Goal: Task Accomplishment & Management: Manage account settings

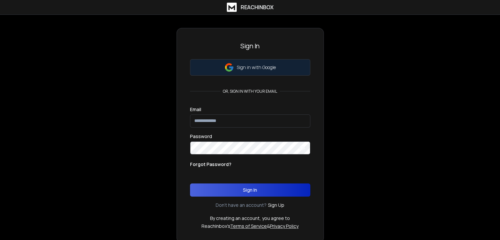
click at [278, 63] on button "Sign in with Google" at bounding box center [250, 67] width 120 height 16
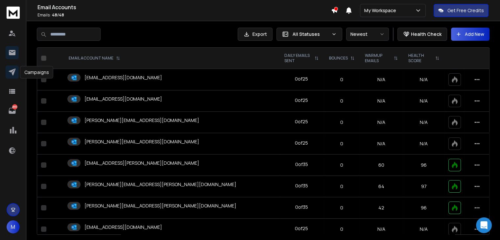
click at [11, 71] on icon at bounding box center [12, 71] width 7 height 7
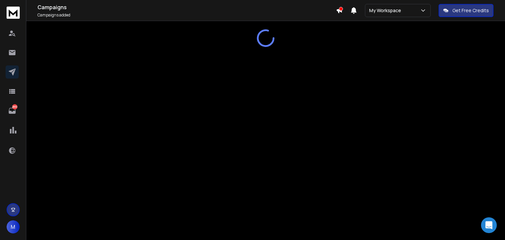
click at [171, 10] on h1 "Campaigns" at bounding box center [186, 7] width 299 height 8
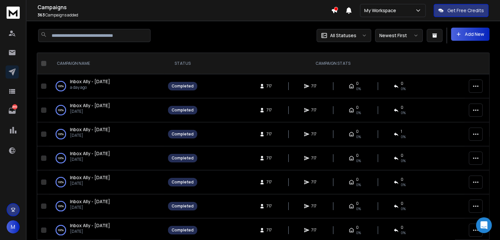
click at [473, 86] on icon "button" at bounding box center [476, 86] width 7 height 7
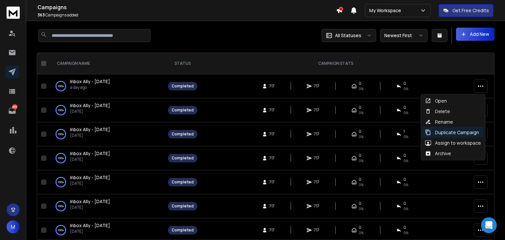
click at [451, 131] on div "Duplicate Campaign" at bounding box center [452, 132] width 54 height 7
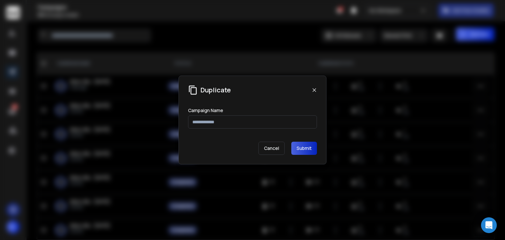
click at [255, 120] on input "text" at bounding box center [252, 121] width 129 height 13
type input "**********"
click at [291, 142] on button "Submit" at bounding box center [304, 148] width 26 height 13
click at [248, 85] on div "**********" at bounding box center [253, 120] width 148 height 89
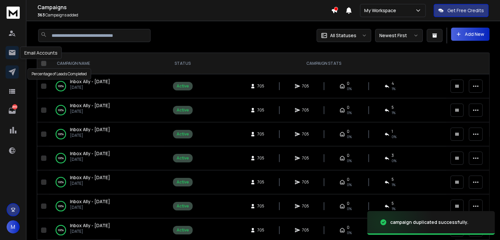
click at [15, 54] on icon at bounding box center [12, 52] width 7 height 5
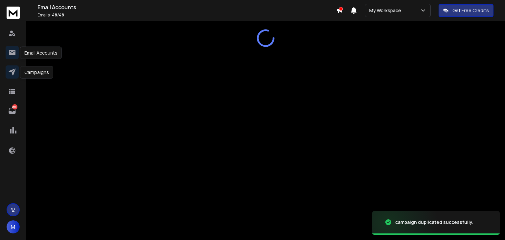
click at [12, 77] on link at bounding box center [12, 71] width 13 height 13
click at [200, 9] on h1 "Campaigns" at bounding box center [186, 7] width 299 height 8
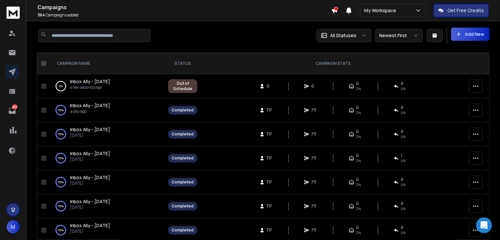
click at [221, 92] on td "0 0 0 0% 0 0%" at bounding box center [333, 86] width 264 height 24
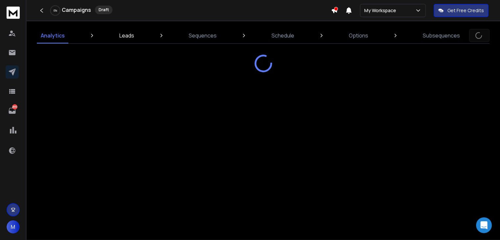
click at [128, 36] on p "Leads" at bounding box center [126, 36] width 15 height 8
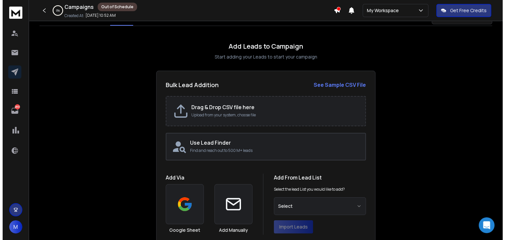
scroll to position [42, 0]
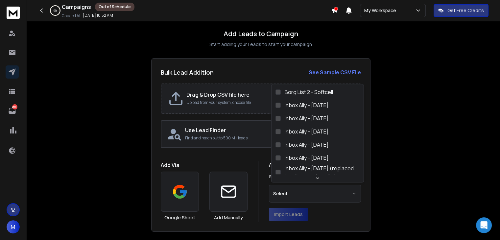
click at [311, 188] on button "Select" at bounding box center [315, 194] width 92 height 18
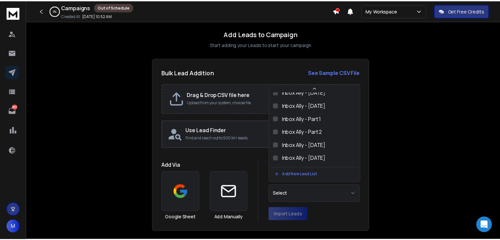
scroll to position [228, 0]
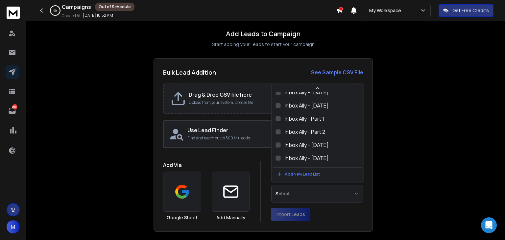
click at [317, 157] on div "Inbox Ally - September 10" at bounding box center [307, 158] width 44 height 8
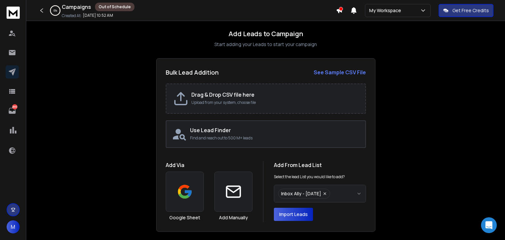
click at [299, 211] on button "Import Leads" at bounding box center [293, 214] width 39 height 13
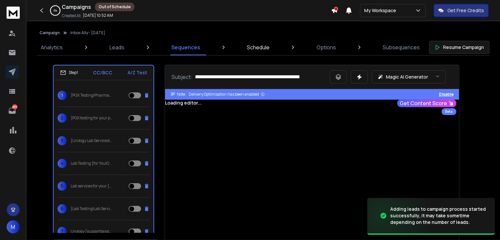
click at [261, 49] on p "Schedule" at bounding box center [258, 47] width 23 height 8
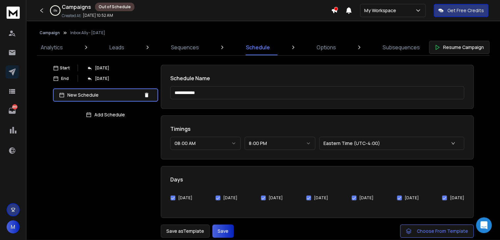
click at [221, 228] on button "Save" at bounding box center [222, 231] width 21 height 13
click at [330, 48] on p "Options" at bounding box center [326, 47] width 19 height 8
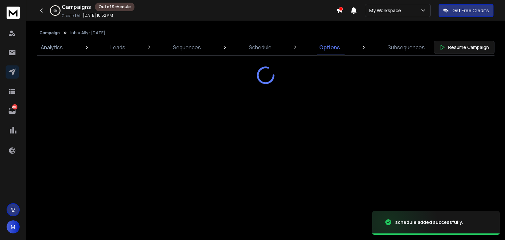
select select "*"
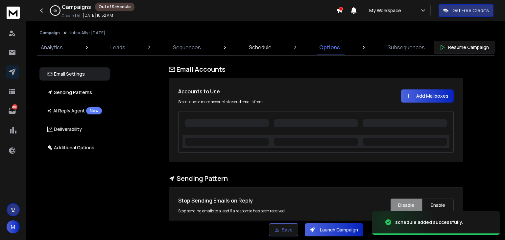
click at [247, 53] on link "Schedule" at bounding box center [260, 47] width 31 height 16
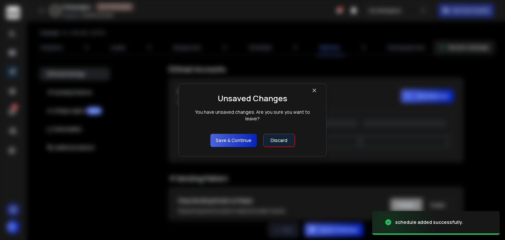
click at [230, 135] on button "Save & Continue" at bounding box center [234, 140] width 46 height 13
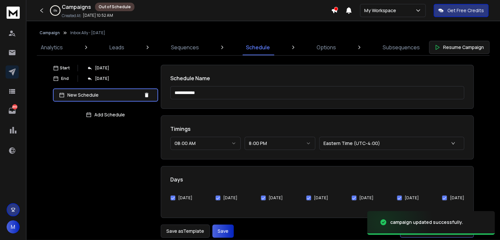
click at [107, 69] on p "Sat Sep 13 2025" at bounding box center [102, 67] width 14 height 5
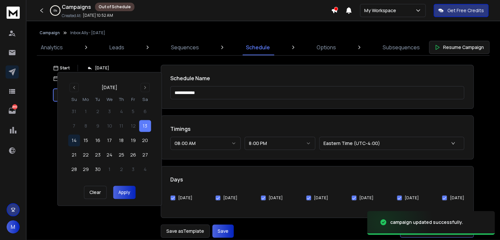
click at [76, 141] on button "14" at bounding box center [74, 141] width 12 height 12
drag, startPoint x: 125, startPoint y: 188, endPoint x: 118, endPoint y: 130, distance: 59.3
click at [125, 188] on button "Apply" at bounding box center [124, 192] width 22 height 13
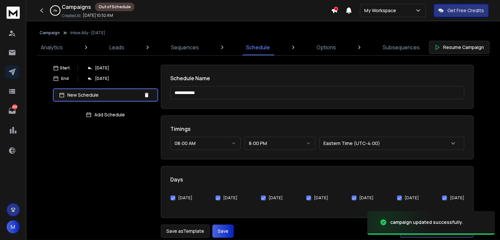
click at [109, 79] on p "Sat Sep 13 2025" at bounding box center [102, 78] width 14 height 5
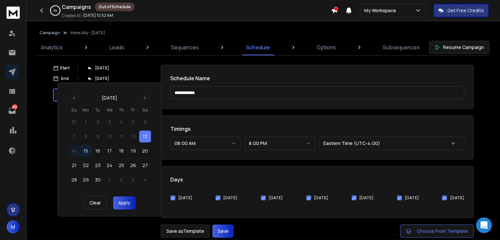
click at [87, 152] on button "15" at bounding box center [86, 151] width 12 height 12
click at [125, 205] on button "Apply" at bounding box center [124, 202] width 22 height 13
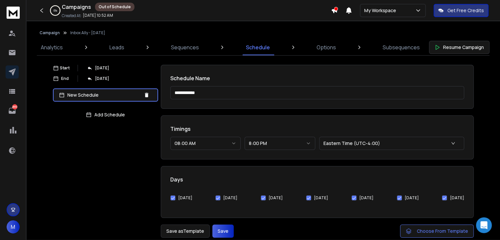
click at [225, 232] on button "Save" at bounding box center [222, 231] width 21 height 13
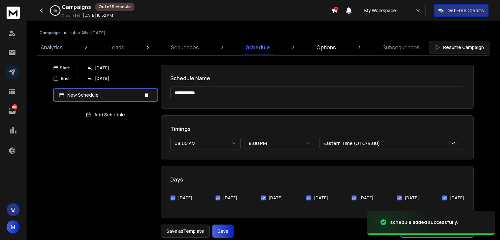
click at [333, 49] on p "Options" at bounding box center [326, 47] width 19 height 8
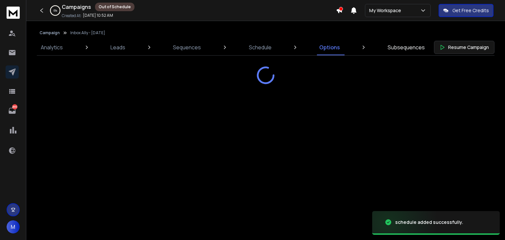
select select "*"
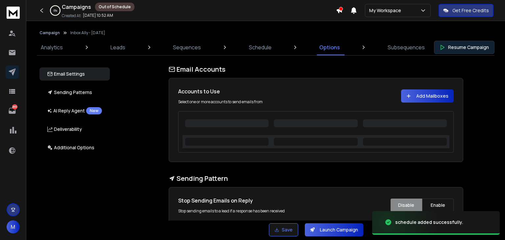
click at [449, 49] on button "Resume Campaign" at bounding box center [464, 47] width 61 height 13
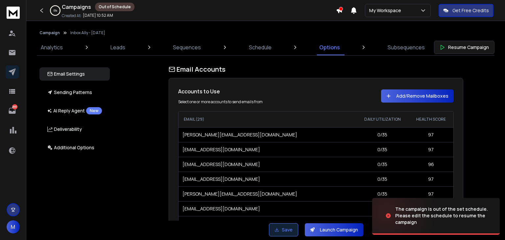
click at [282, 230] on button "Save" at bounding box center [283, 229] width 29 height 13
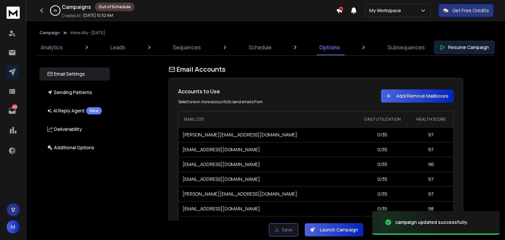
click at [455, 48] on button "Resume Campaign" at bounding box center [464, 47] width 61 height 13
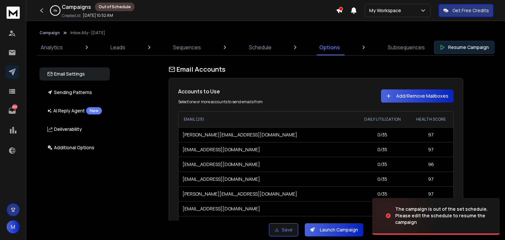
click at [455, 49] on button "Resume Campaign" at bounding box center [464, 47] width 61 height 13
click at [259, 48] on p "Schedule" at bounding box center [260, 47] width 23 height 8
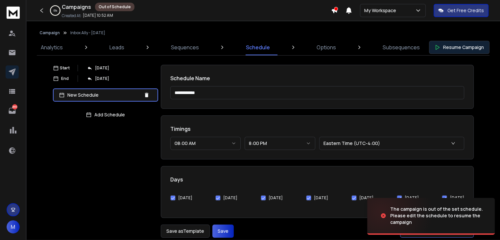
click at [468, 48] on button "Resume Campaign" at bounding box center [459, 47] width 61 height 13
click at [224, 232] on button "Save" at bounding box center [222, 231] width 21 height 13
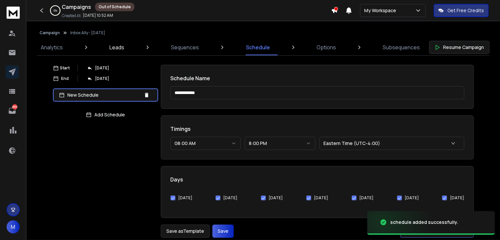
click at [116, 48] on p "Leads" at bounding box center [117, 47] width 15 height 8
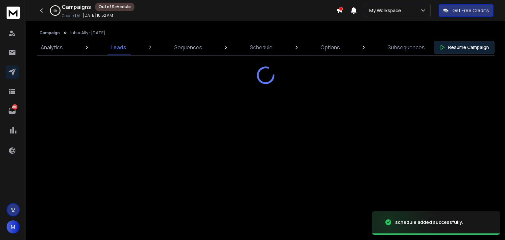
click at [465, 47] on button "Resume Campaign" at bounding box center [464, 47] width 61 height 13
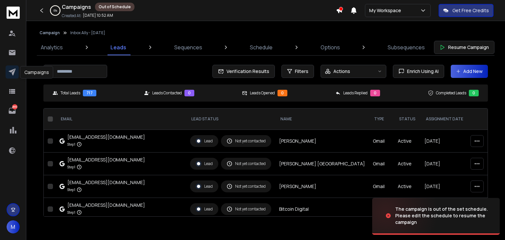
click at [19, 54] on div at bounding box center [13, 53] width 15 height 15
click at [12, 53] on icon at bounding box center [12, 52] width 7 height 5
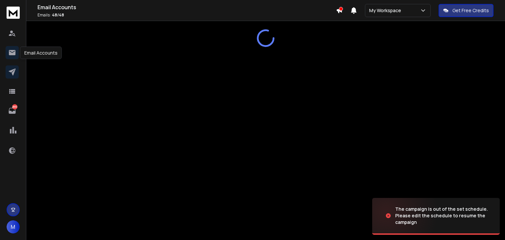
click at [17, 76] on link at bounding box center [12, 71] width 13 height 13
click at [12, 68] on icon at bounding box center [12, 72] width 8 height 8
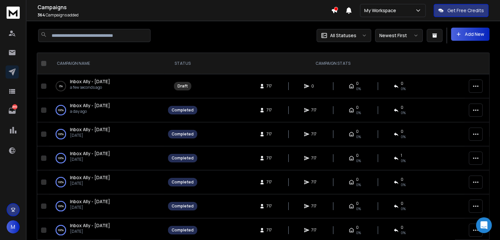
click at [163, 78] on td "0 % Inbox Ally - September 14 a few seconds ago" at bounding box center [106, 86] width 115 height 24
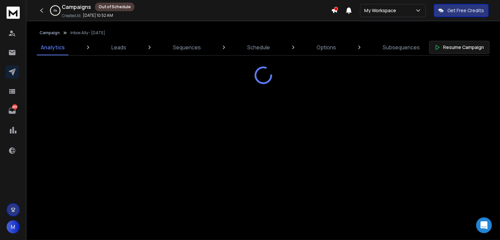
click at [463, 40] on div "Analytics Leads Sequences Schedule Options Subsequences Resume Campaign" at bounding box center [263, 47] width 453 height 16
click at [463, 49] on button "Resume Campaign" at bounding box center [459, 47] width 61 height 13
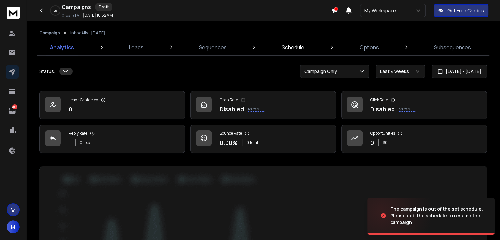
click at [288, 48] on p "Schedule" at bounding box center [293, 47] width 23 height 8
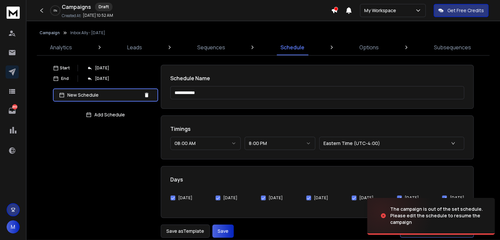
click at [109, 78] on p "Mon Sep 15 2025" at bounding box center [102, 78] width 14 height 5
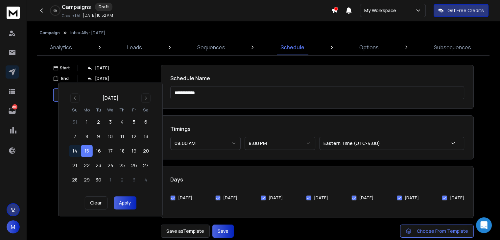
click at [74, 150] on button "14" at bounding box center [75, 151] width 12 height 12
drag, startPoint x: 119, startPoint y: 200, endPoint x: 126, endPoint y: 201, distance: 7.0
click at [119, 200] on button "Apply" at bounding box center [125, 202] width 22 height 13
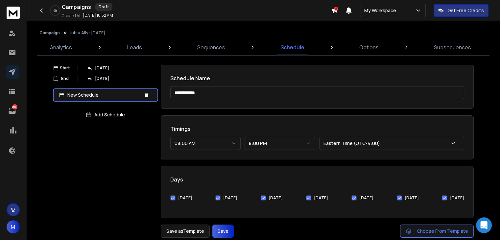
click at [226, 228] on button "Save" at bounding box center [222, 231] width 21 height 13
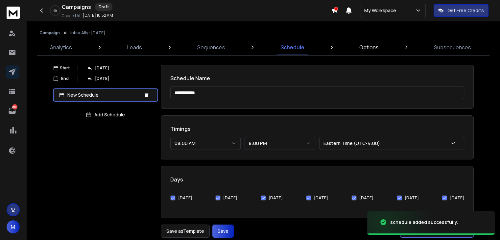
click at [366, 48] on p "Options" at bounding box center [369, 47] width 19 height 8
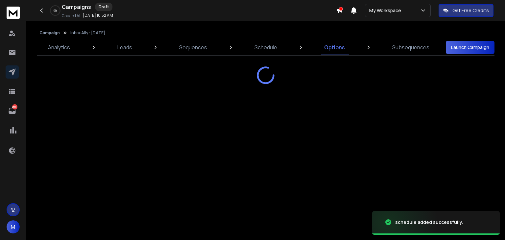
select select "*"
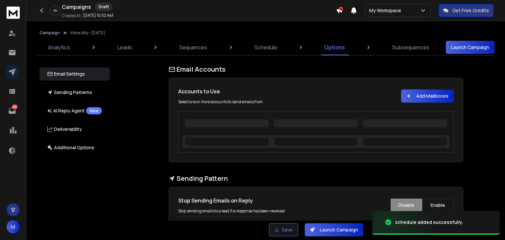
click at [460, 43] on button "Launch Campaign" at bounding box center [470, 47] width 49 height 13
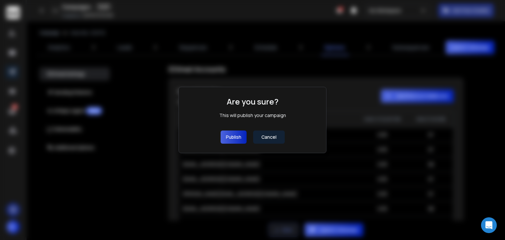
click at [229, 139] on button "Publish" at bounding box center [234, 137] width 26 height 13
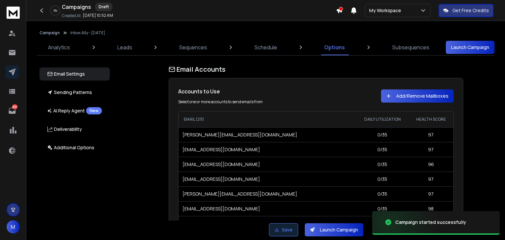
click at [285, 227] on button "Save" at bounding box center [283, 229] width 29 height 13
click at [454, 47] on button "Launch Campaign" at bounding box center [470, 47] width 49 height 13
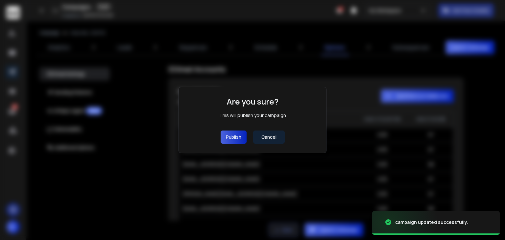
click at [245, 135] on button "Publish" at bounding box center [234, 137] width 26 height 13
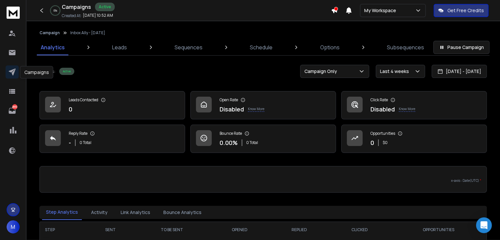
click at [11, 72] on icon at bounding box center [12, 71] width 7 height 7
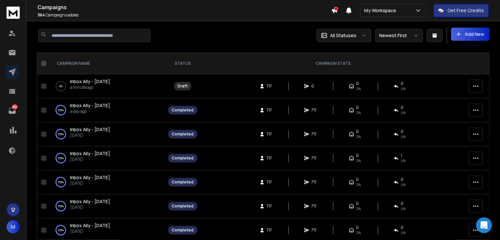
drag, startPoint x: 207, startPoint y: 20, endPoint x: 305, endPoint y: 9, distance: 98.7
click at [305, 9] on h1 "Campaigns" at bounding box center [184, 7] width 294 height 8
click at [144, 78] on div "0 % Inbox Ally - September 14 2 minutes ago" at bounding box center [107, 86] width 102 height 16
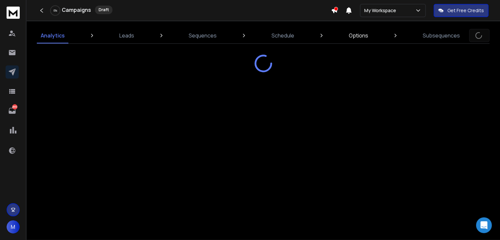
click at [366, 40] on link "Options" at bounding box center [358, 36] width 27 height 16
select select "*"
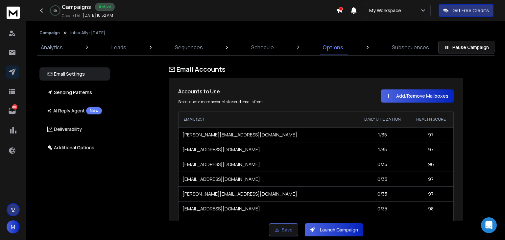
click at [256, 9] on div "0 % Campaigns Active Created At: Sep 14, 2025, 10:52 AM My Workspace Get Free C…" at bounding box center [252, 10] width 505 height 21
click at [11, 71] on icon at bounding box center [12, 71] width 7 height 7
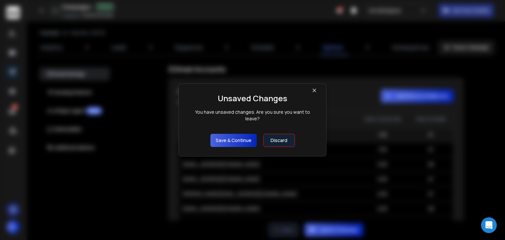
click at [235, 141] on button "Save & Continue" at bounding box center [234, 140] width 46 height 13
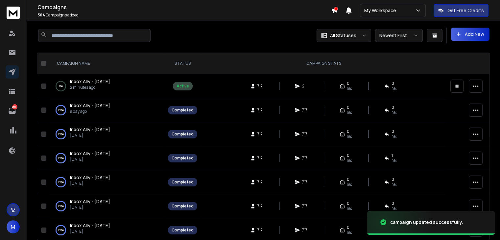
click at [243, 47] on div "Campaigns 364 Campaigns Added All Statuses Newest First Add New CAMPAIGN NAME S…" at bounding box center [263, 148] width 453 height 240
drag, startPoint x: 239, startPoint y: 9, endPoint x: 214, endPoint y: 3, distance: 25.8
click at [239, 9] on h1 "Campaigns" at bounding box center [184, 7] width 294 height 8
